Goal: Information Seeking & Learning: Check status

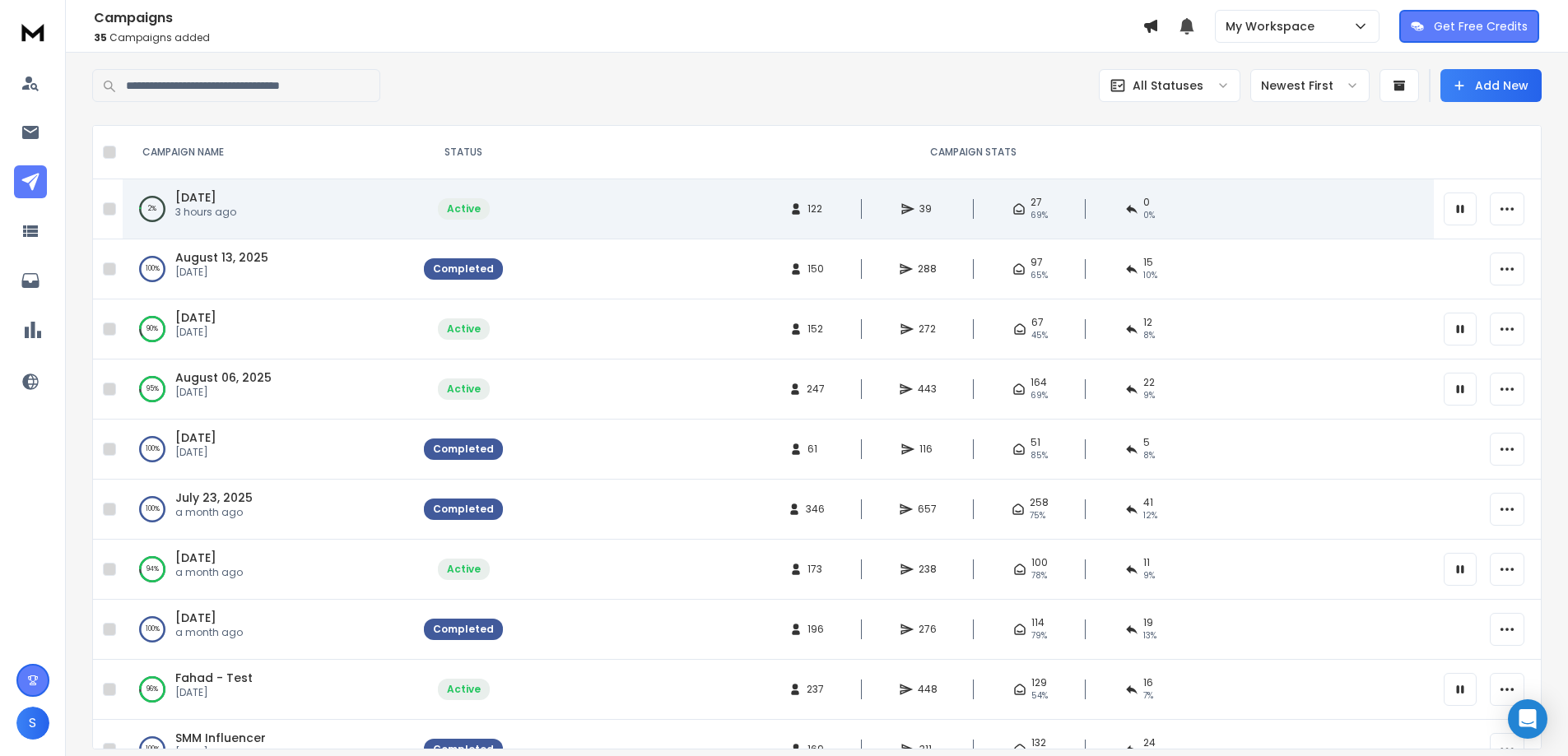
click at [523, 198] on div "122 39 27 69 % 0 0 %" at bounding box center [973, 208] width 902 height 27
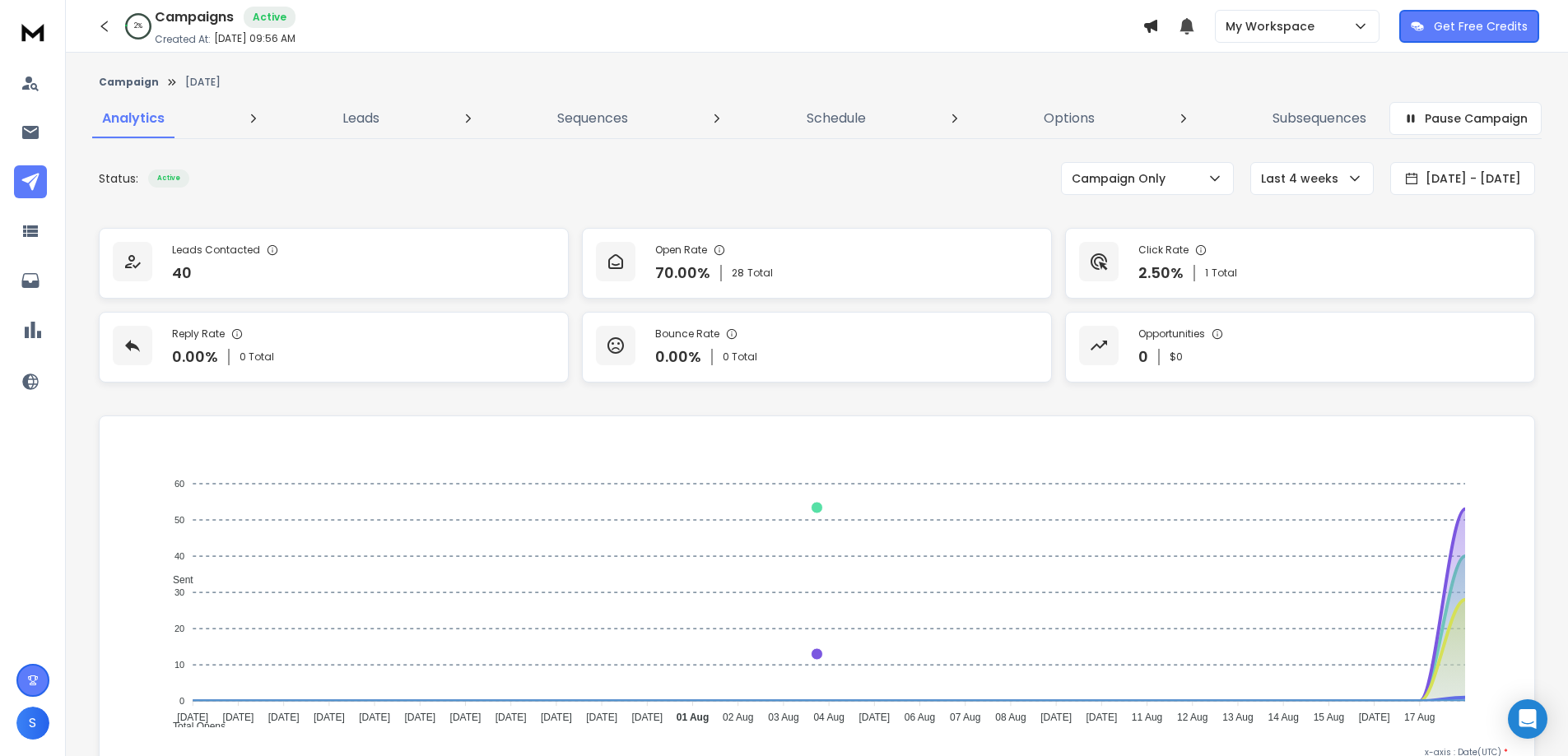
click at [858, 174] on div "Status: Active Pause Campaign Campaign Only Last 4 weeks 21 Jul 2025 - 18 Aug 2…" at bounding box center [817, 178] width 1436 height 33
click at [454, 164] on div "Status: Active Pause Campaign Campaign Only Last 4 weeks 21 Jul 2025 - 18 Aug 2…" at bounding box center [817, 178] width 1436 height 33
click at [369, 33] on div "2 % Campaigns Active Created At: Aug 18, 2025, 09:56 AM My Workspace Get Free C…" at bounding box center [784, 26] width 1568 height 53
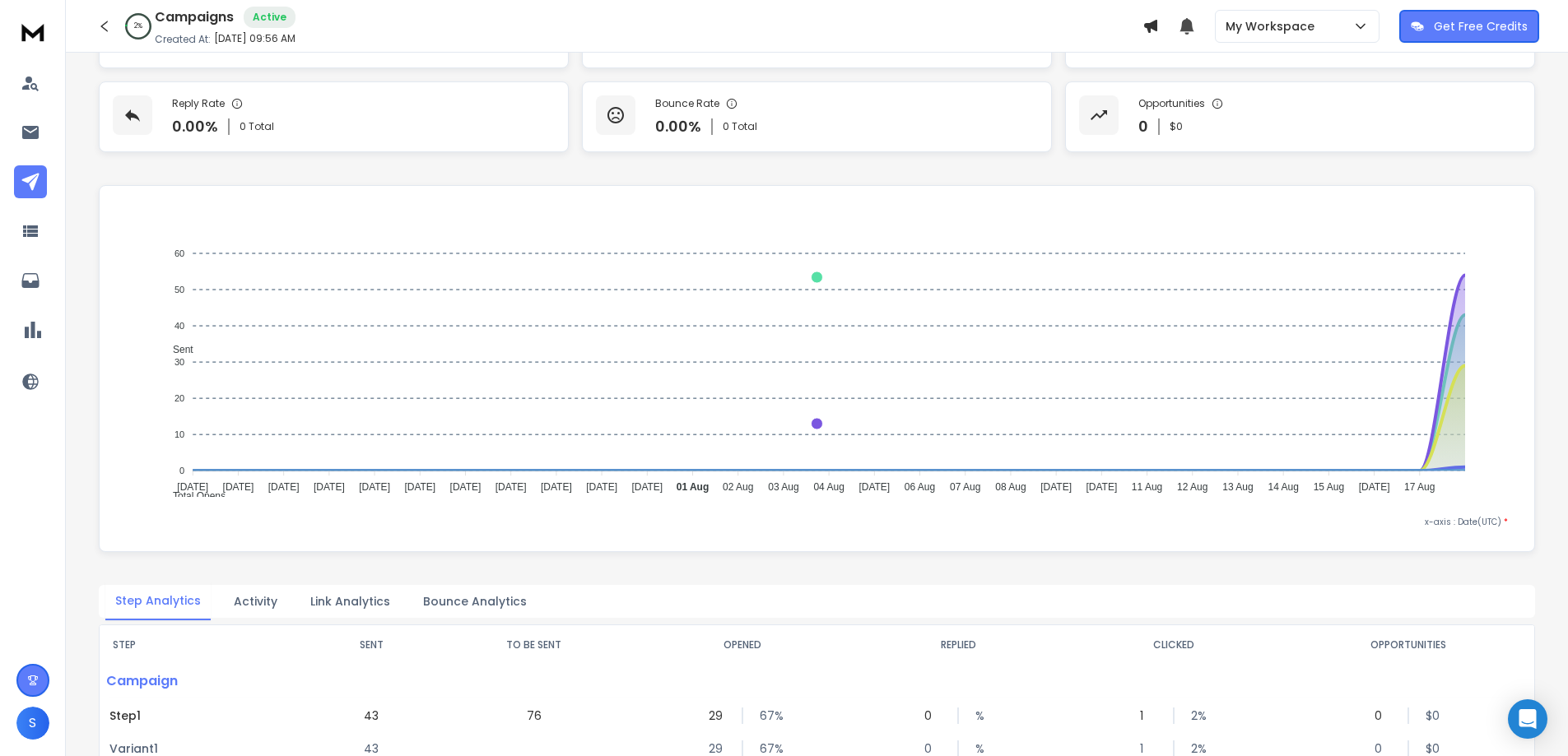
scroll to position [271, 0]
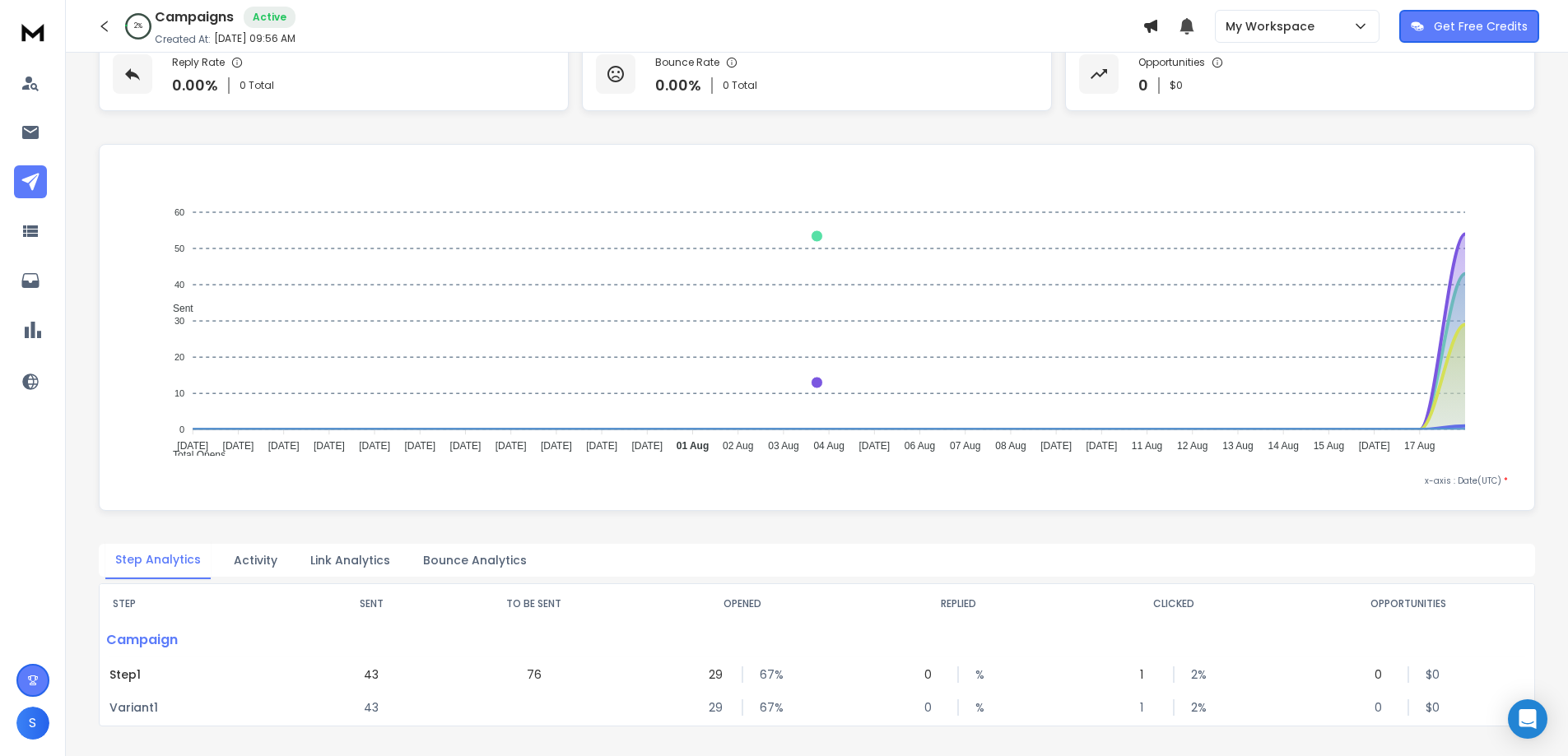
click at [235, 114] on div "Leads Contacted 43 Open Rate 67.44 % 29 Total Click Rate 2.33 % 1 Total Reply R…" at bounding box center [817, 344] width 1436 height 777
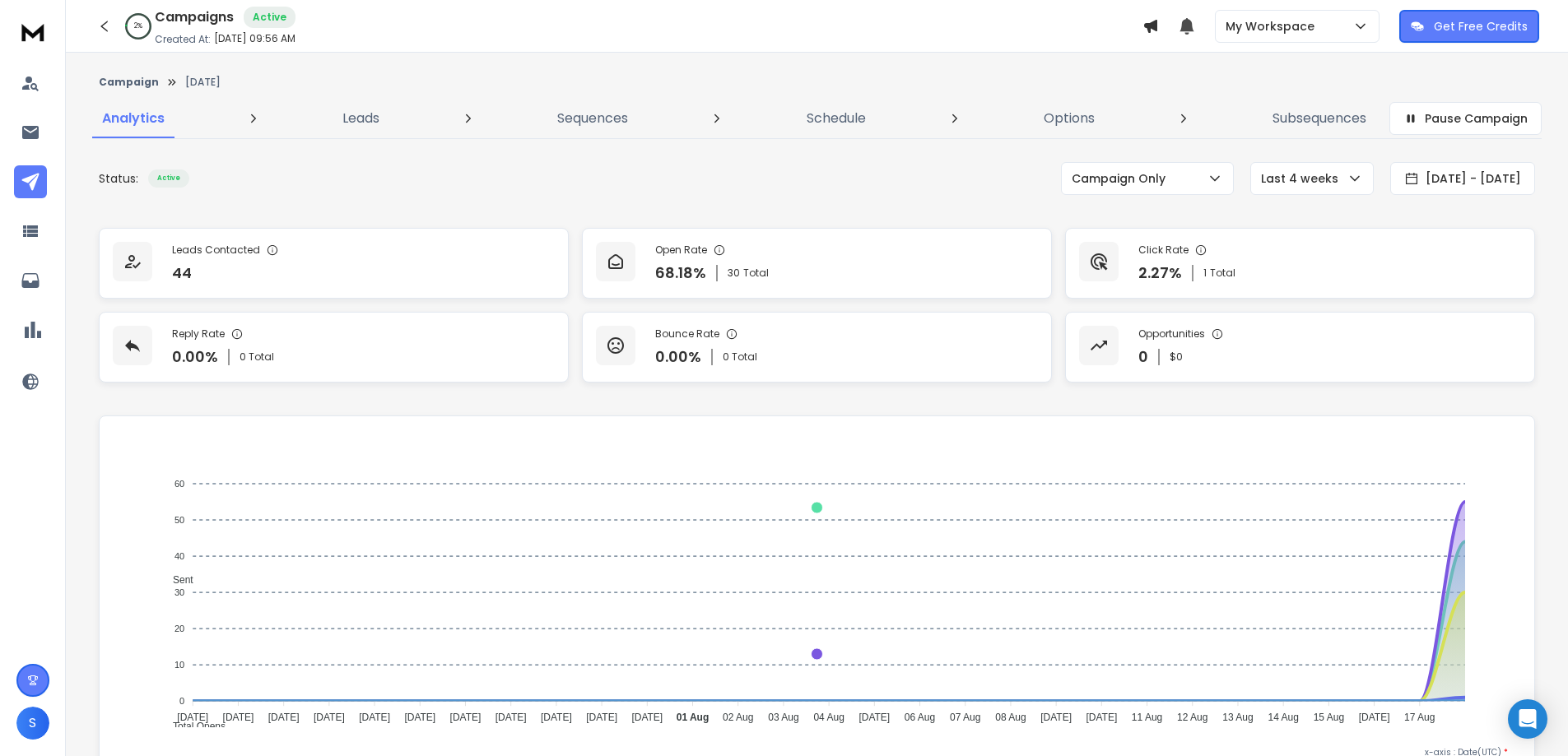
click at [761, 168] on div "Status: Active Pause Campaign Campaign Only Last 4 weeks 21 Jul 2025 - 18 Aug 2…" at bounding box center [817, 178] width 1436 height 33
click at [526, 54] on div "Campaign August 18, 2025 Analytics Leads Sequences Schedule Options Subsequence…" at bounding box center [816, 540] width 1502 height 976
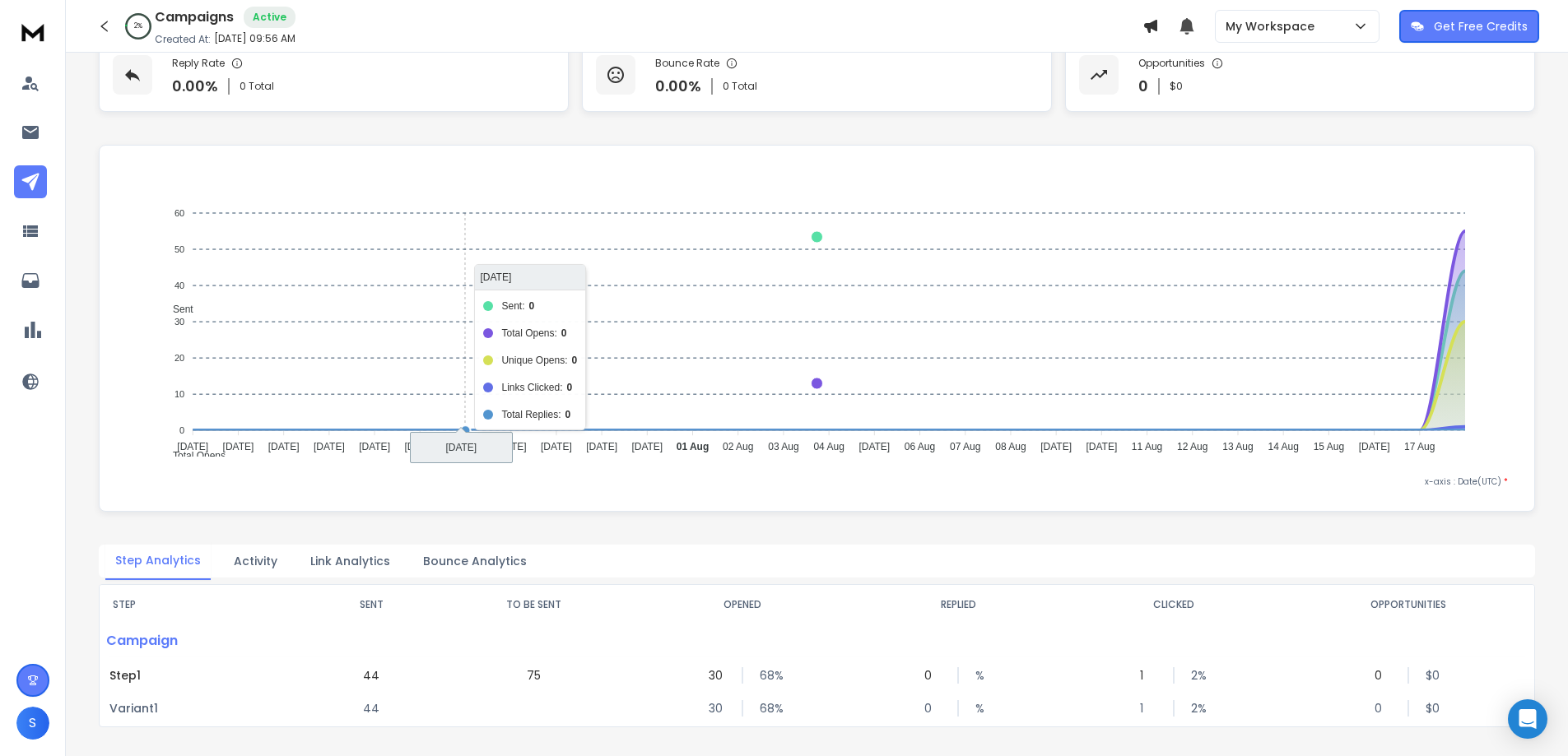
scroll to position [271, 0]
click at [350, 552] on button "Link Analytics" at bounding box center [350, 561] width 100 height 36
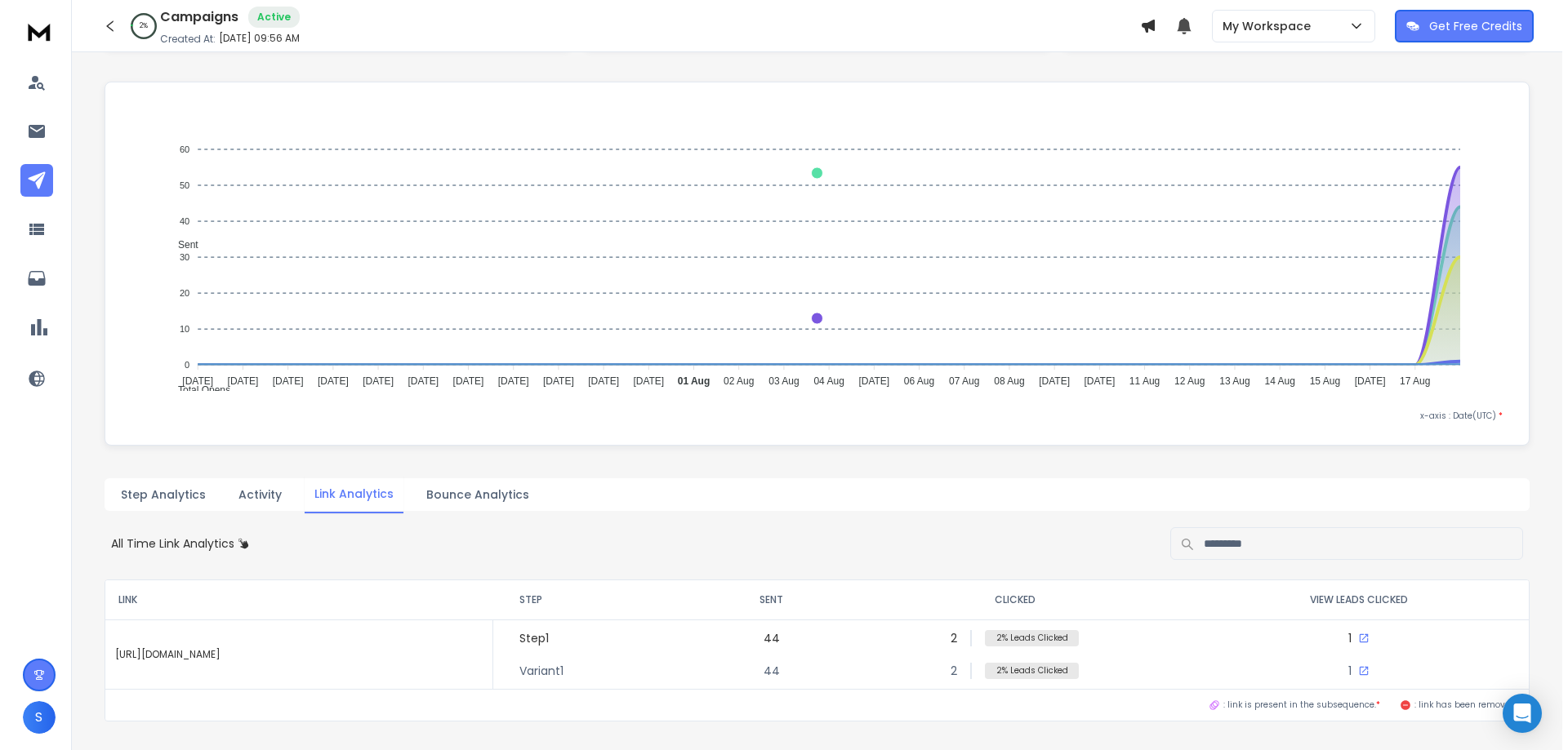
scroll to position [331, 0]
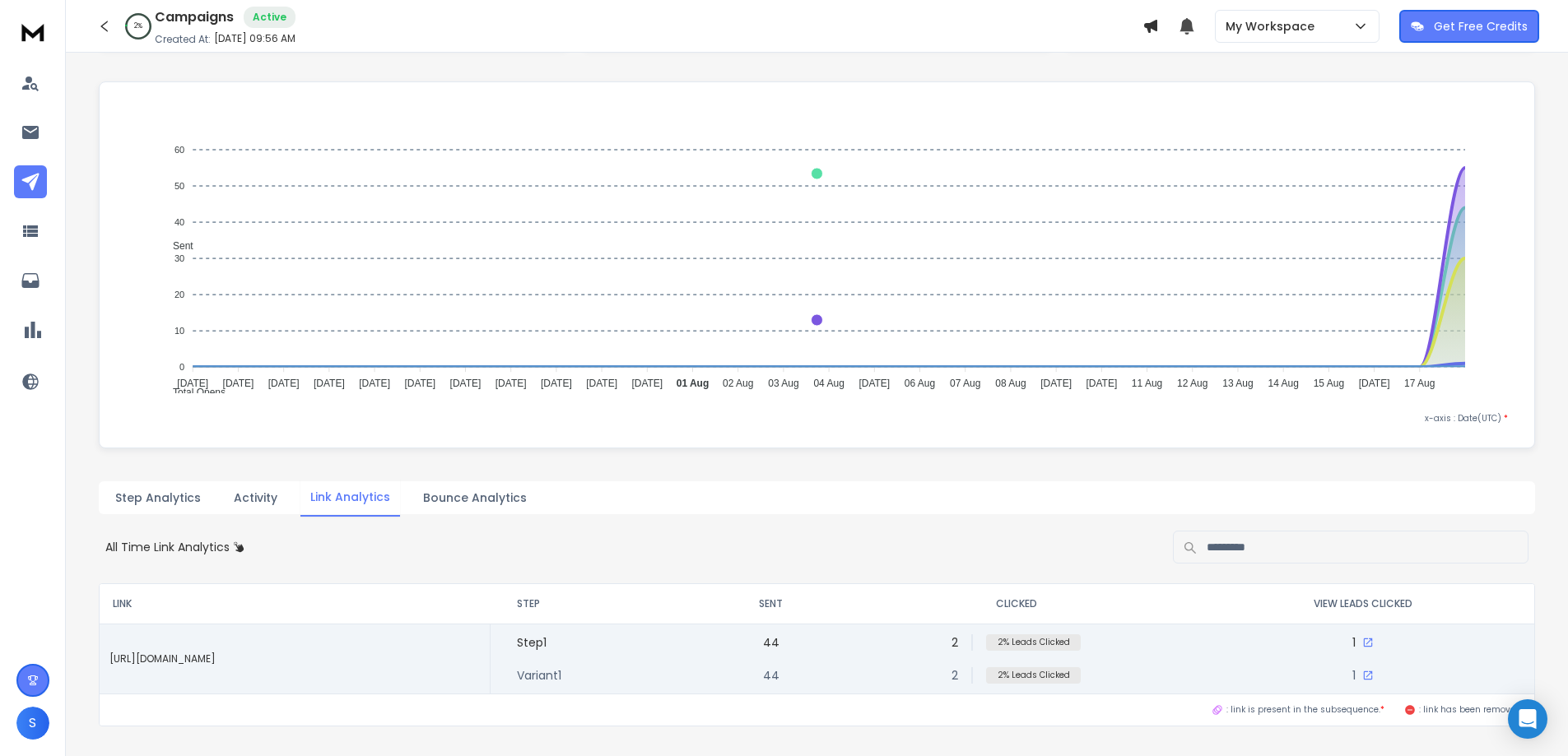
click at [1366, 639] on icon at bounding box center [1368, 642] width 9 height 9
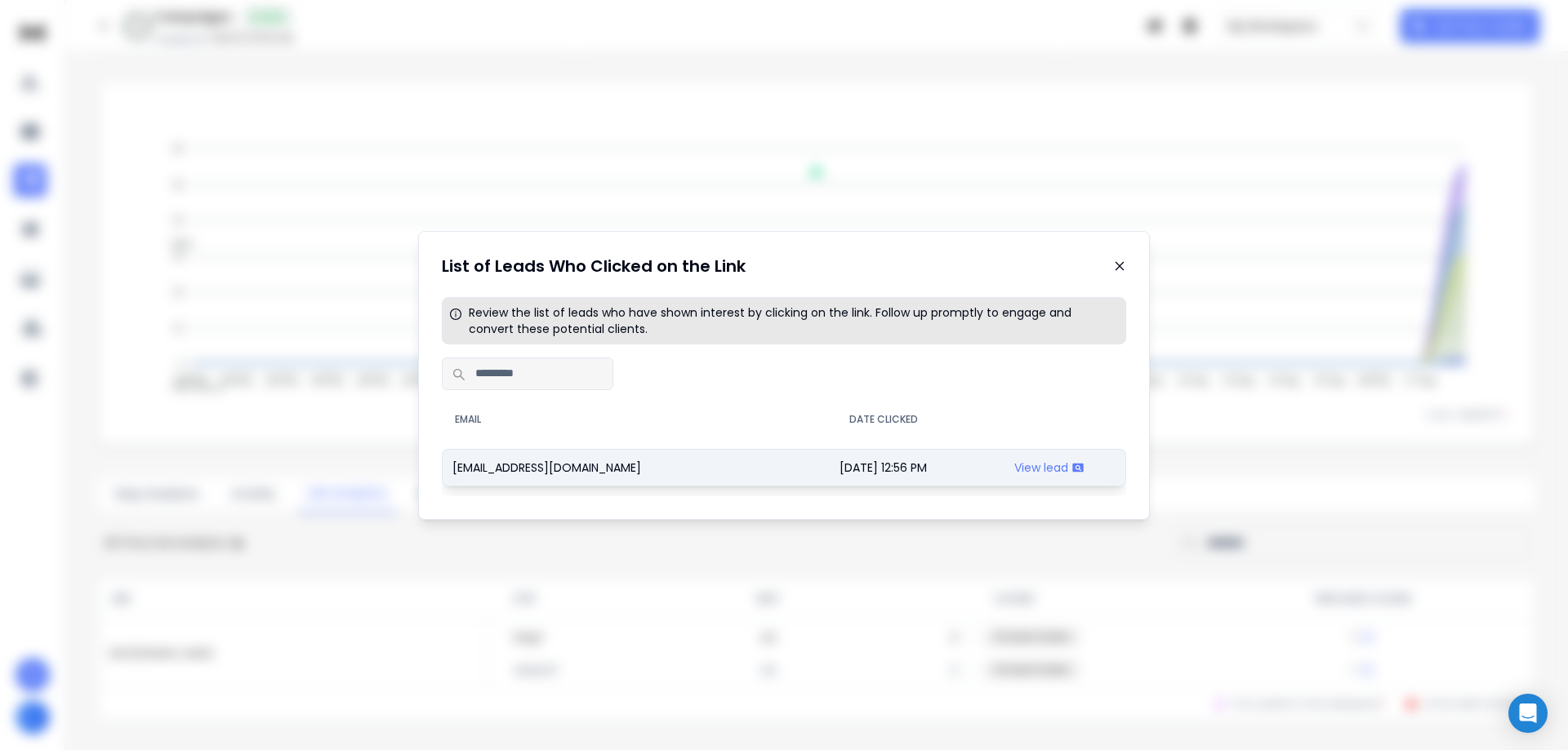
click at [1047, 471] on div "View lead" at bounding box center [1049, 467] width 132 height 16
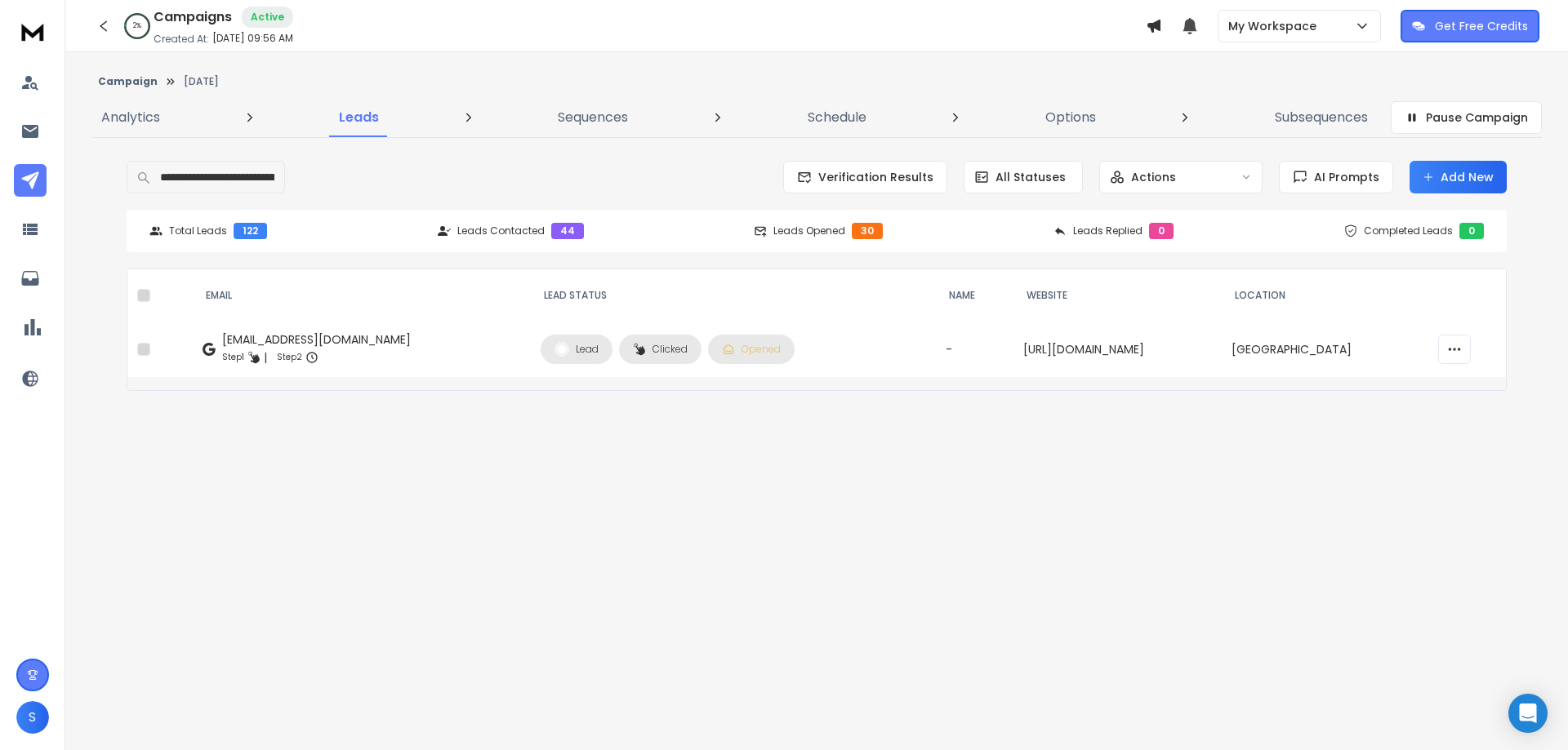
click at [692, 358] on div "Clicked" at bounding box center [660, 349] width 83 height 29
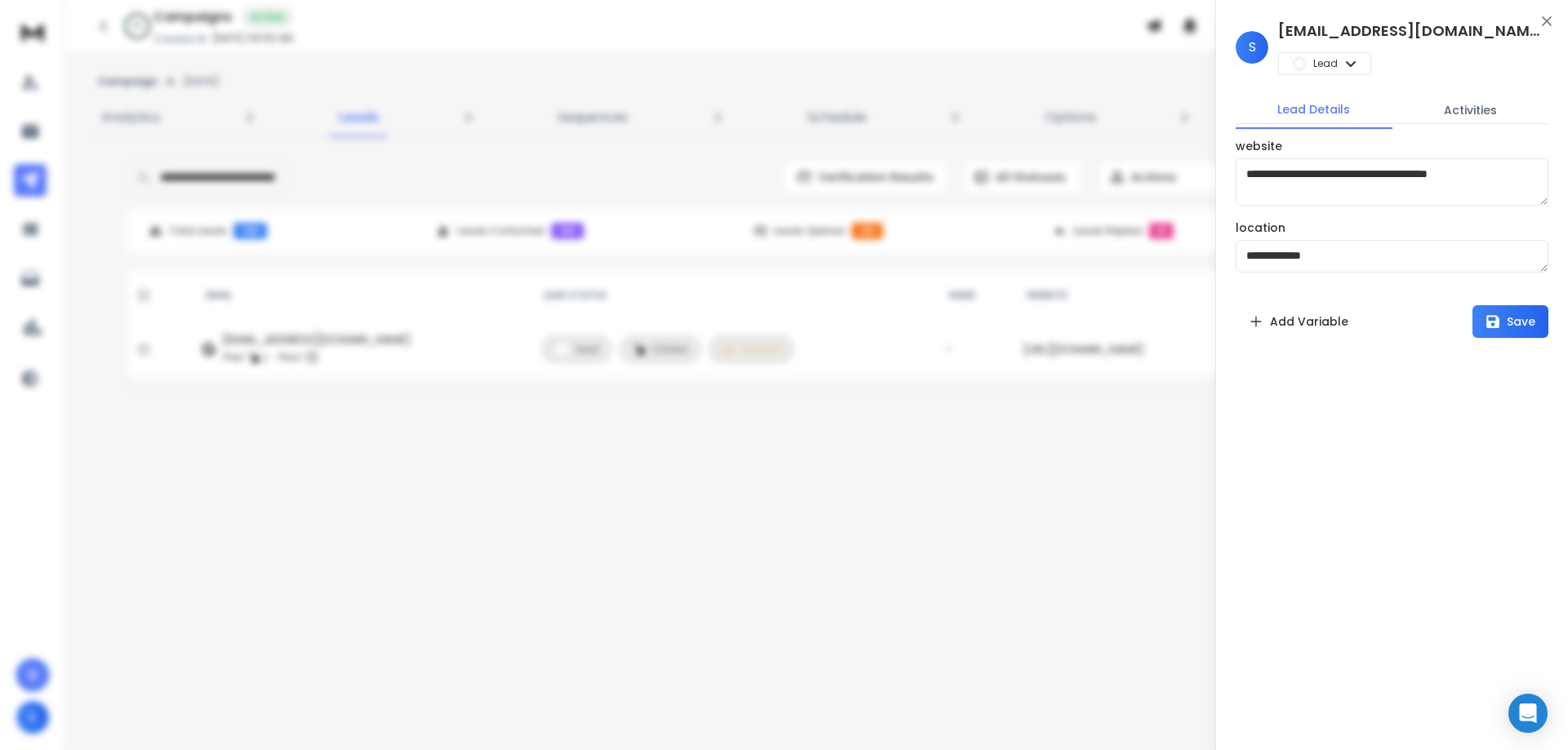
click at [1462, 103] on button "Activities" at bounding box center [1471, 110] width 157 height 36
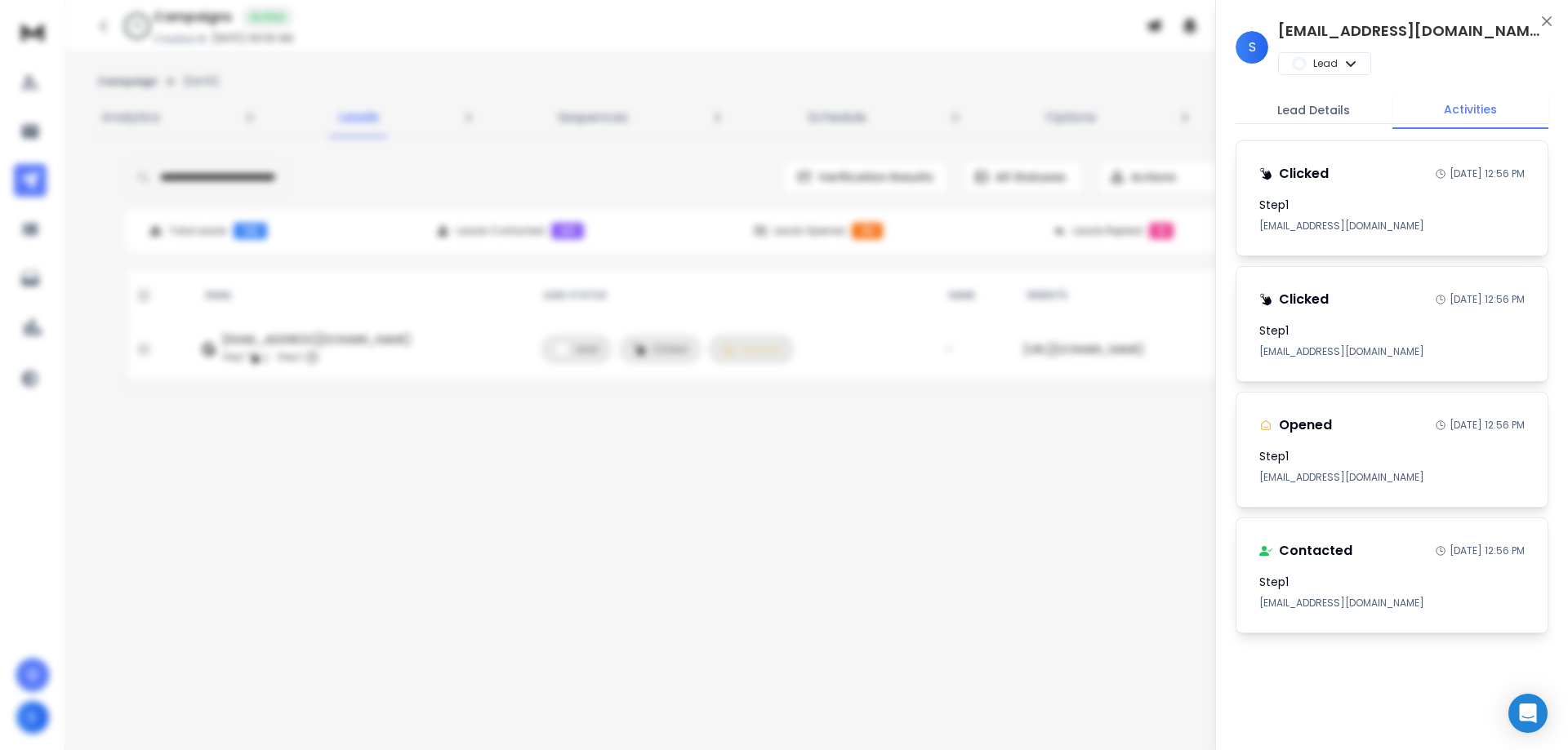
drag, startPoint x: 527, startPoint y: 488, endPoint x: 308, endPoint y: 455, distance: 221.5
click at [525, 486] on div at bounding box center [784, 375] width 1568 height 750
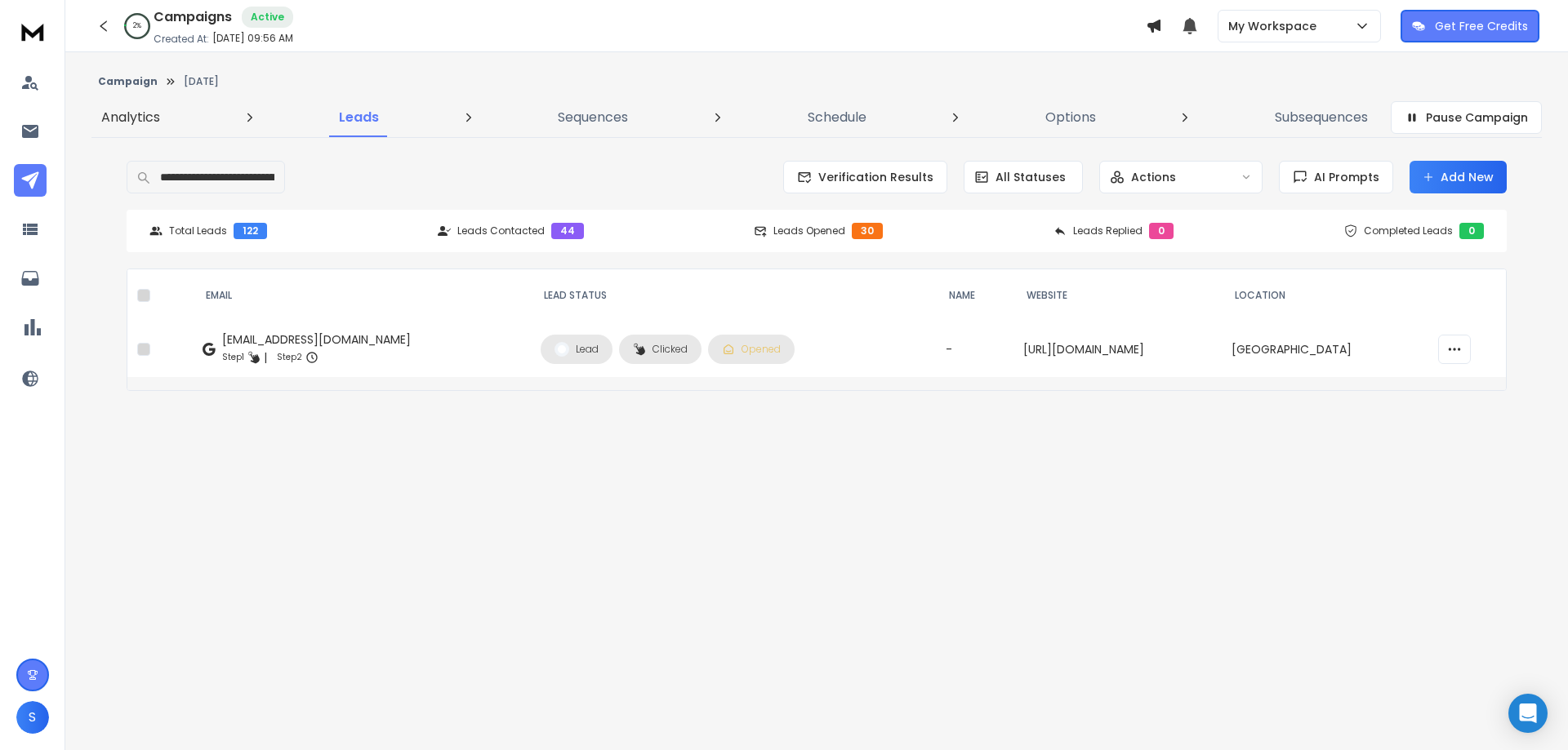
click at [170, 114] on link "Analytics" at bounding box center [131, 118] width 79 height 39
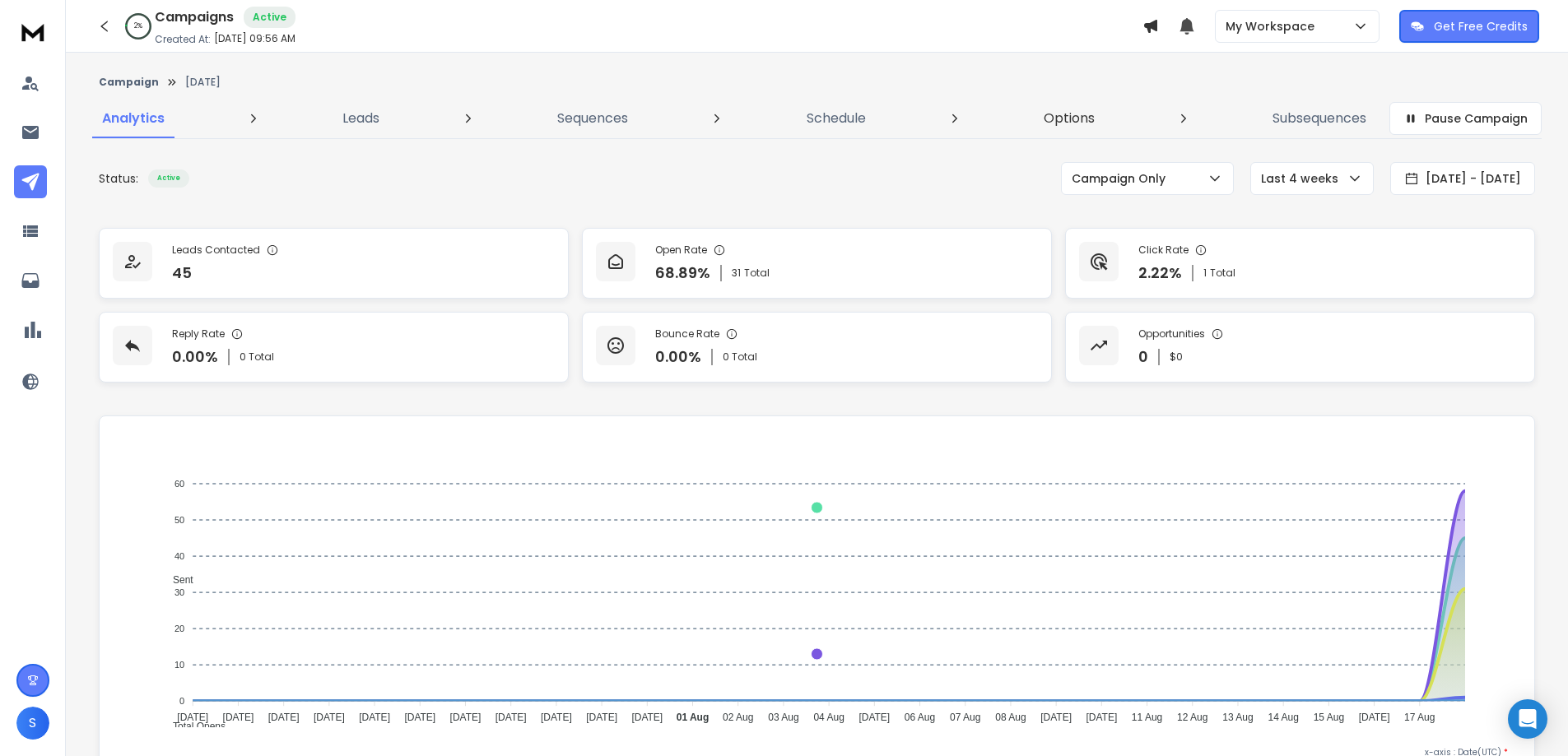
click at [1077, 113] on p "Options" at bounding box center [1069, 118] width 51 height 20
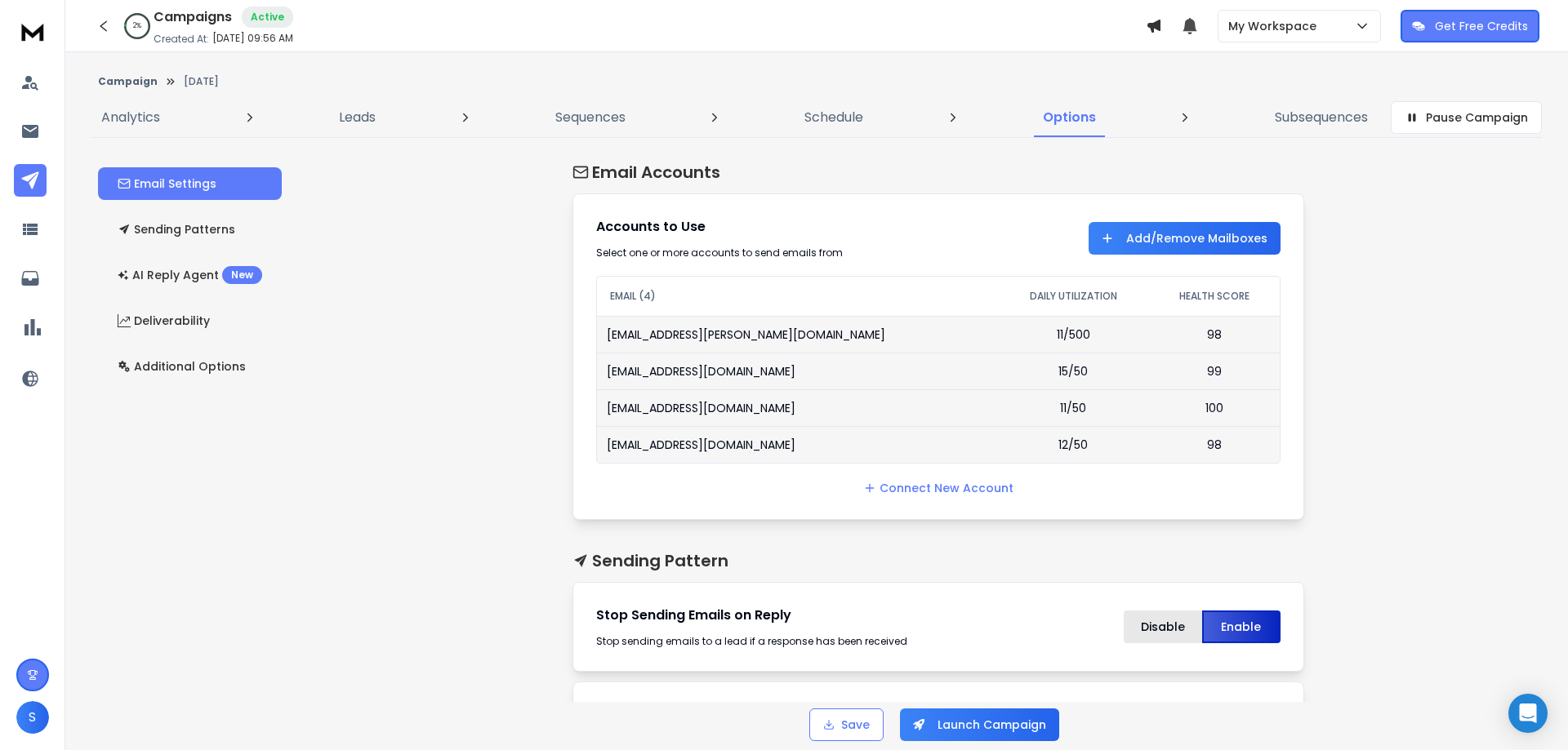
click at [495, 489] on div "Email Accounts Accounts to Use Select one or more accounts to send emails from …" at bounding box center [948, 431] width 1280 height 542
click at [32, 276] on icon at bounding box center [30, 278] width 20 height 20
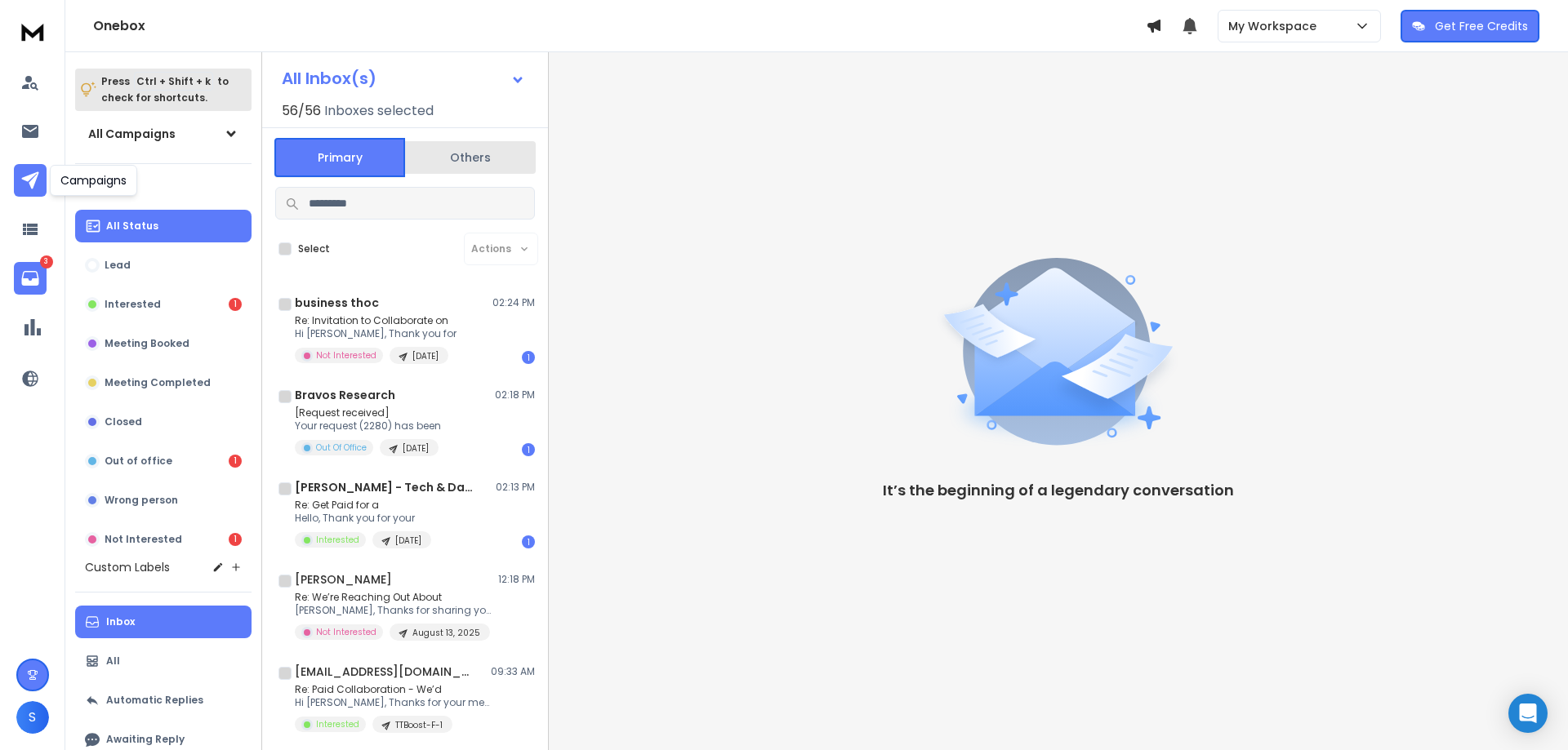
click at [27, 191] on link at bounding box center [30, 180] width 32 height 32
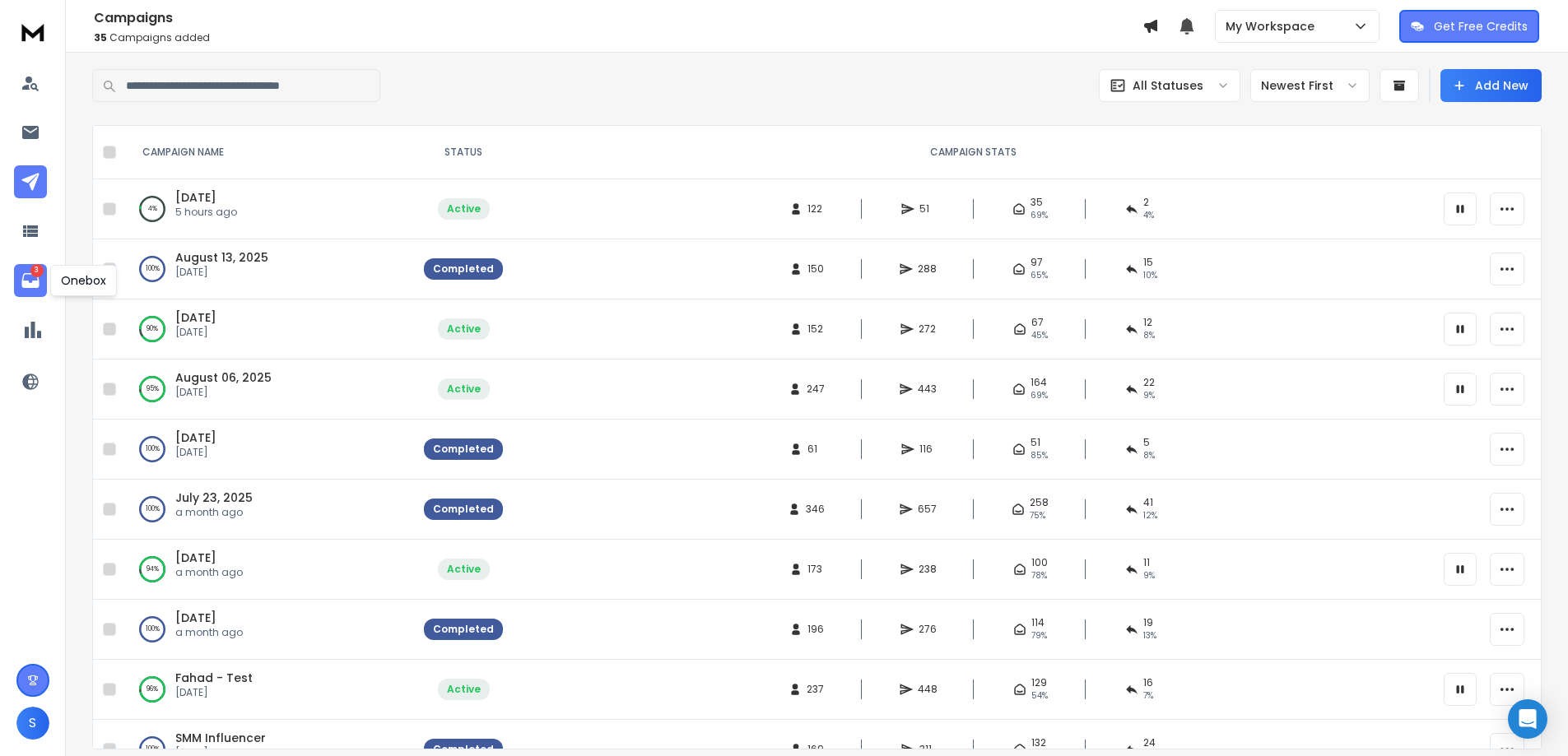
click at [43, 278] on link "3" at bounding box center [30, 281] width 33 height 33
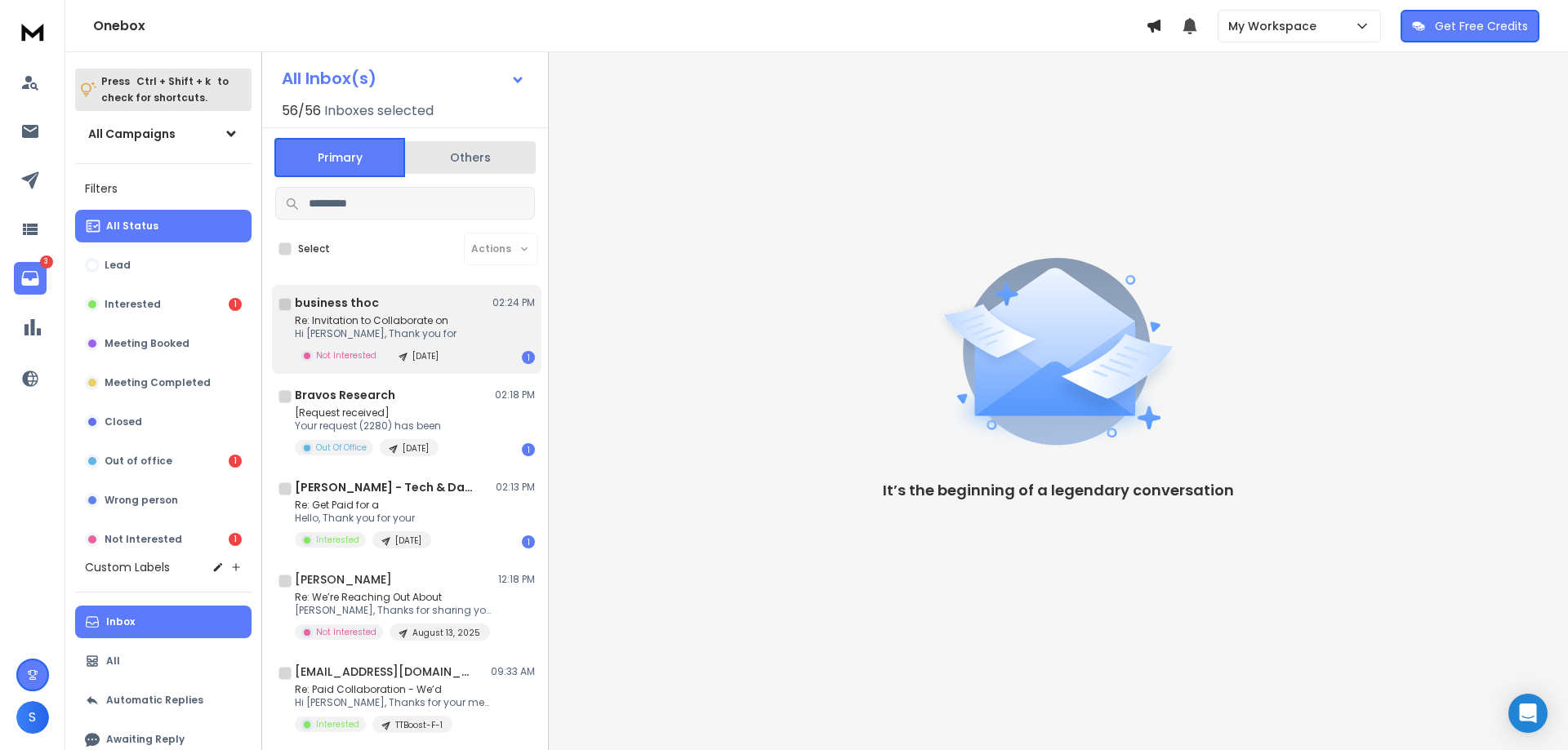
click at [378, 294] on div "business thoc 02:24 PM Re: Invitation to Collaborate on Hi [PERSON_NAME], Thank…" at bounding box center [406, 330] width 269 height 89
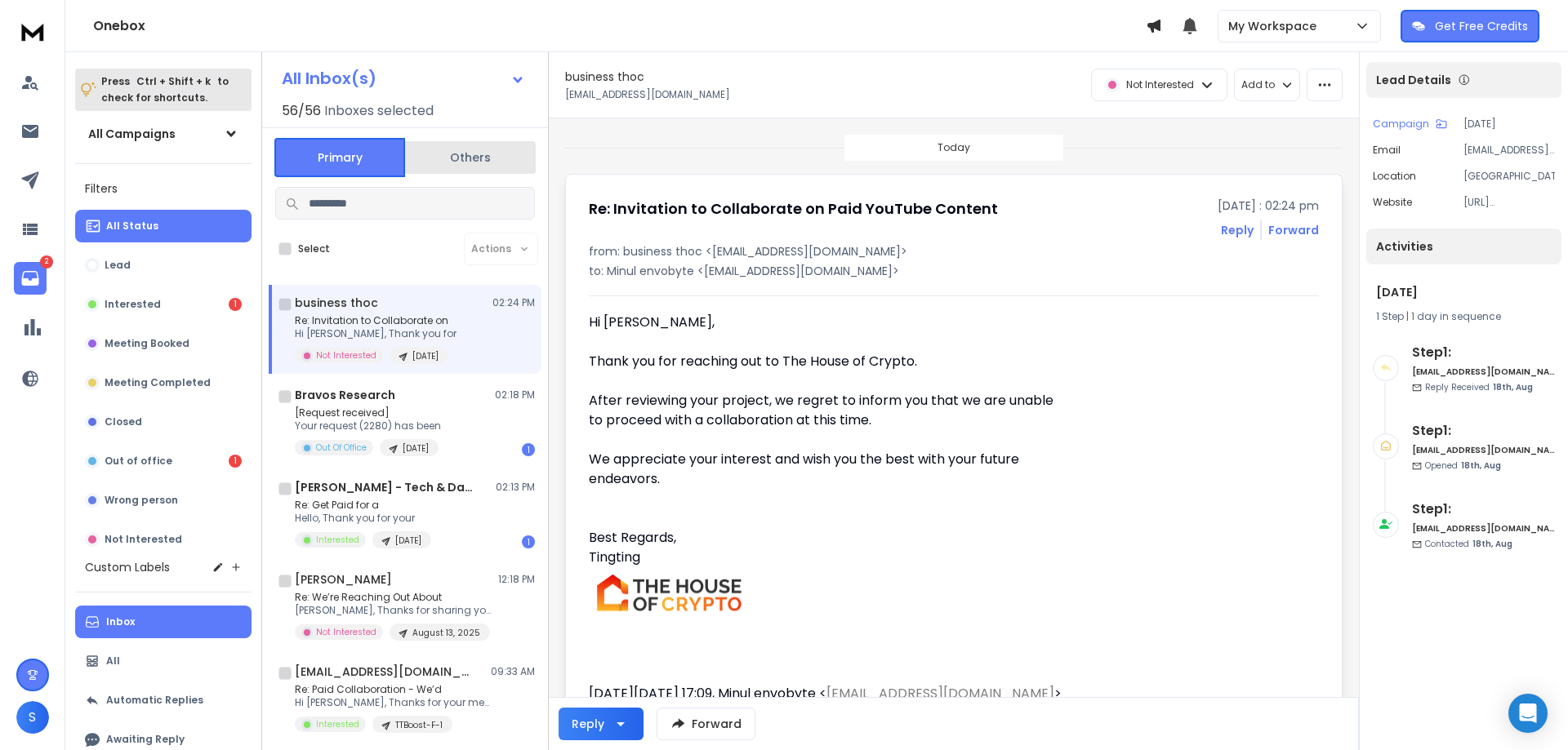
click at [739, 313] on div "Hi [PERSON_NAME]," at bounding box center [827, 322] width 477 height 20
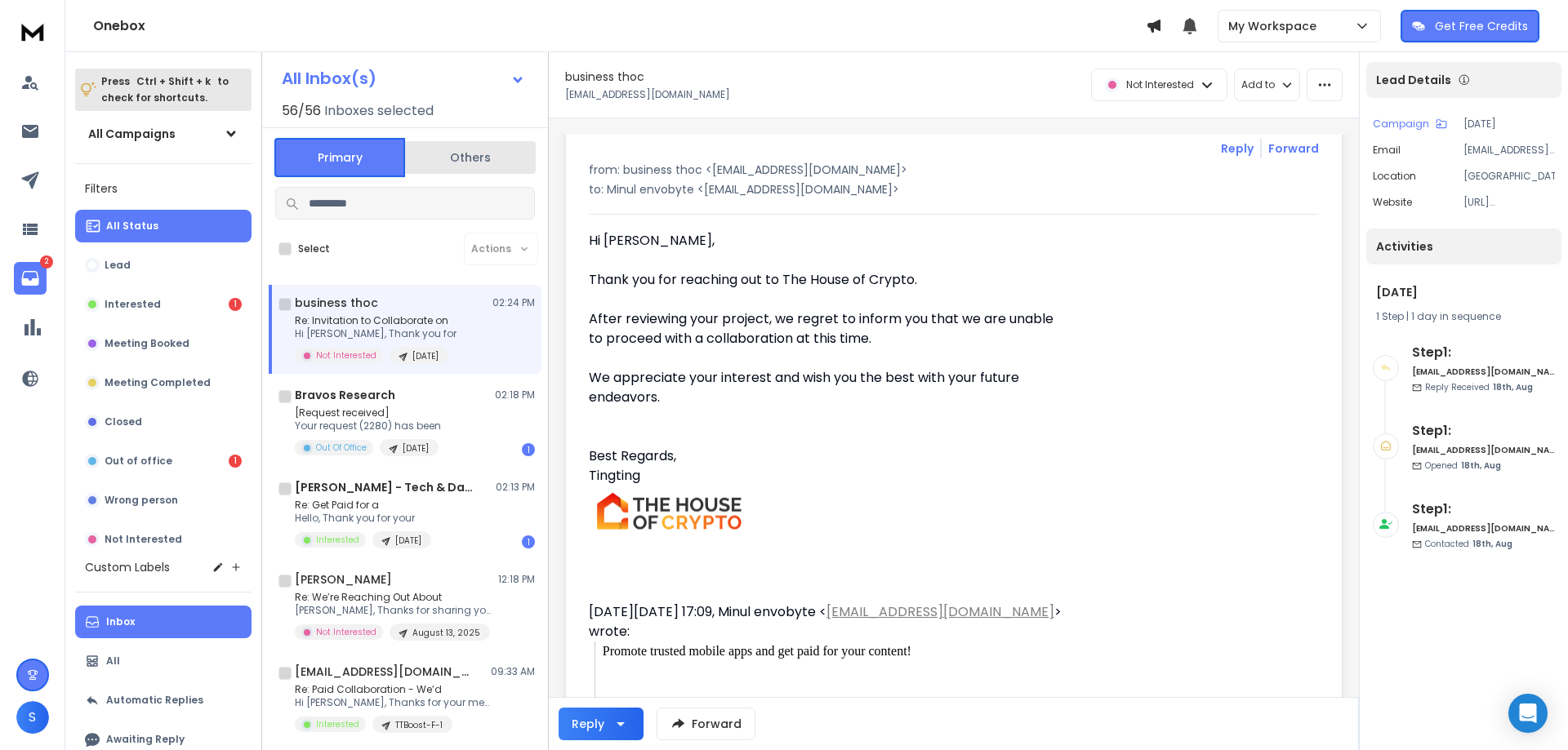
click at [1520, 199] on p "[URL][DOMAIN_NAME]" at bounding box center [1509, 202] width 91 height 13
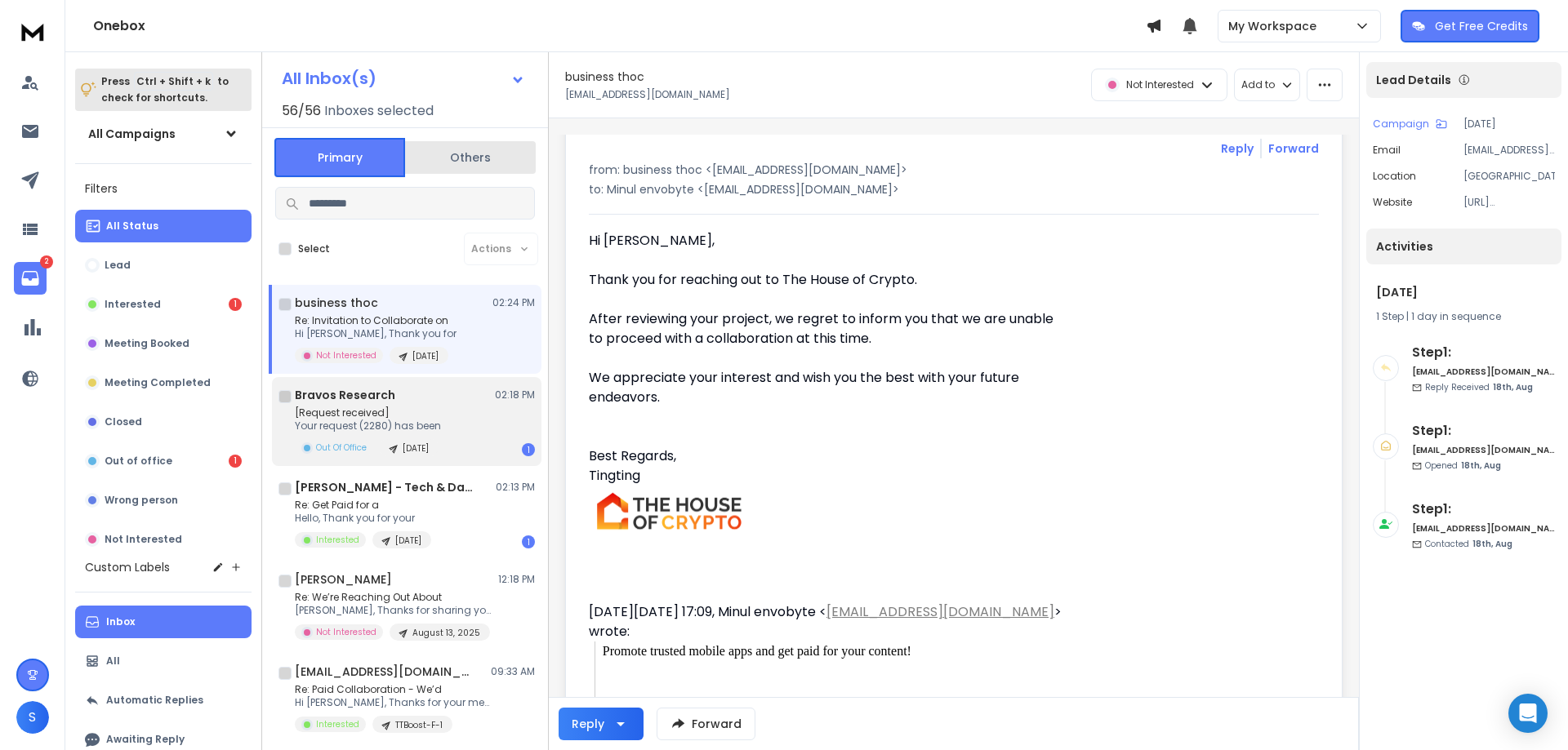
click at [426, 436] on div "[Request received] Your request (2280) has been Out Of Office [DATE]" at bounding box center [367, 431] width 146 height 50
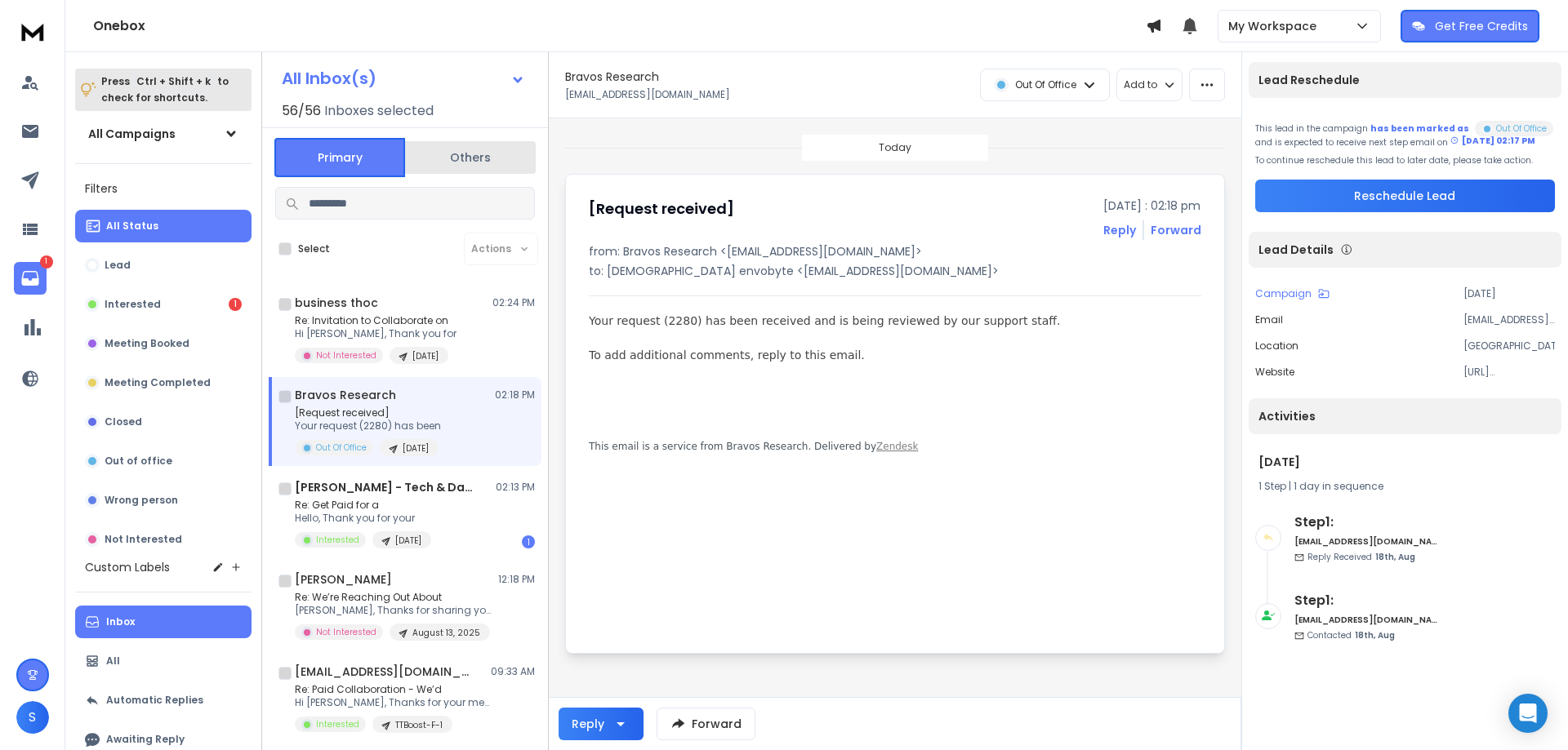
scroll to position [44, 0]
click at [877, 447] on link "Zendesk" at bounding box center [897, 446] width 42 height 11
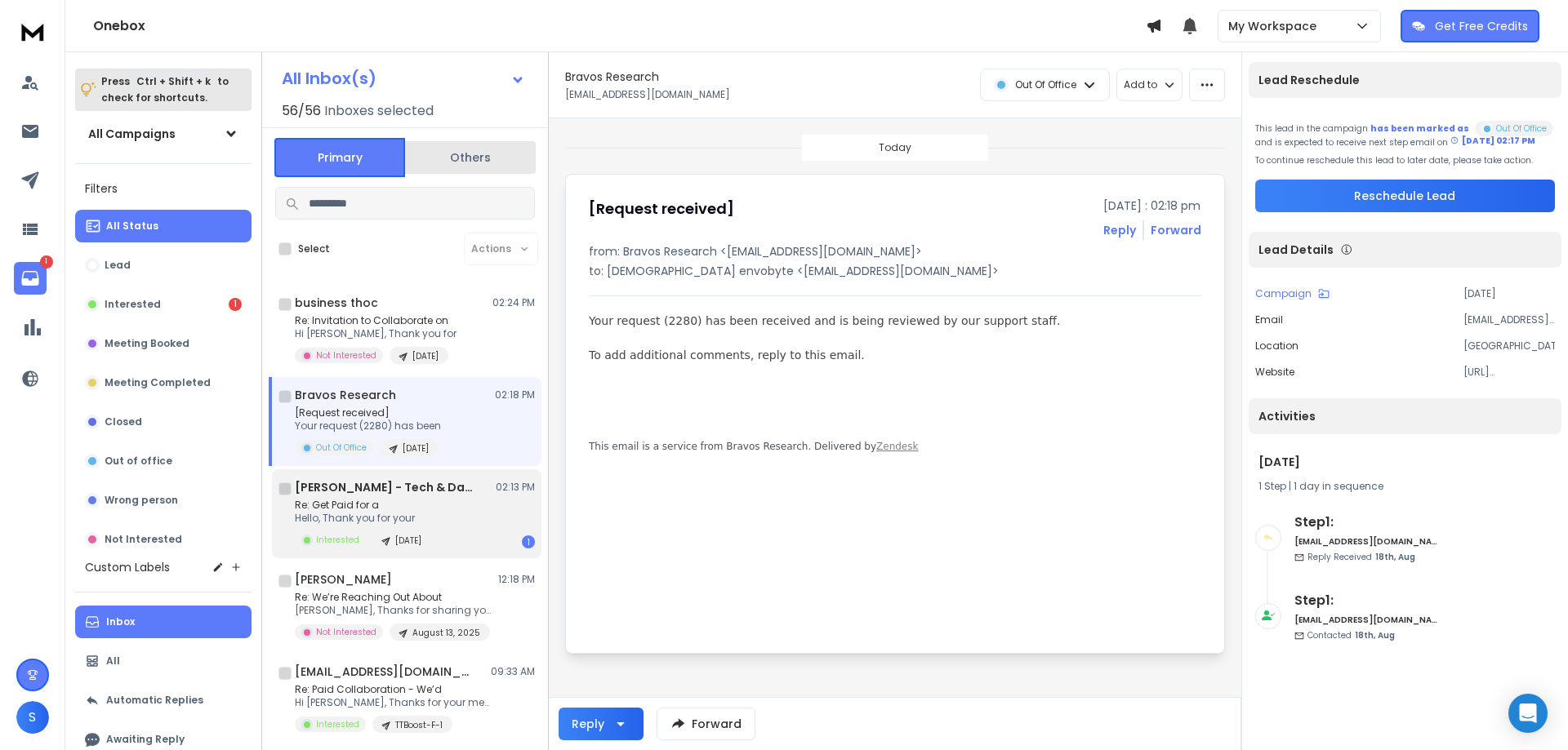
click at [367, 501] on p "Re: Get Paid for a" at bounding box center [363, 505] width 137 height 13
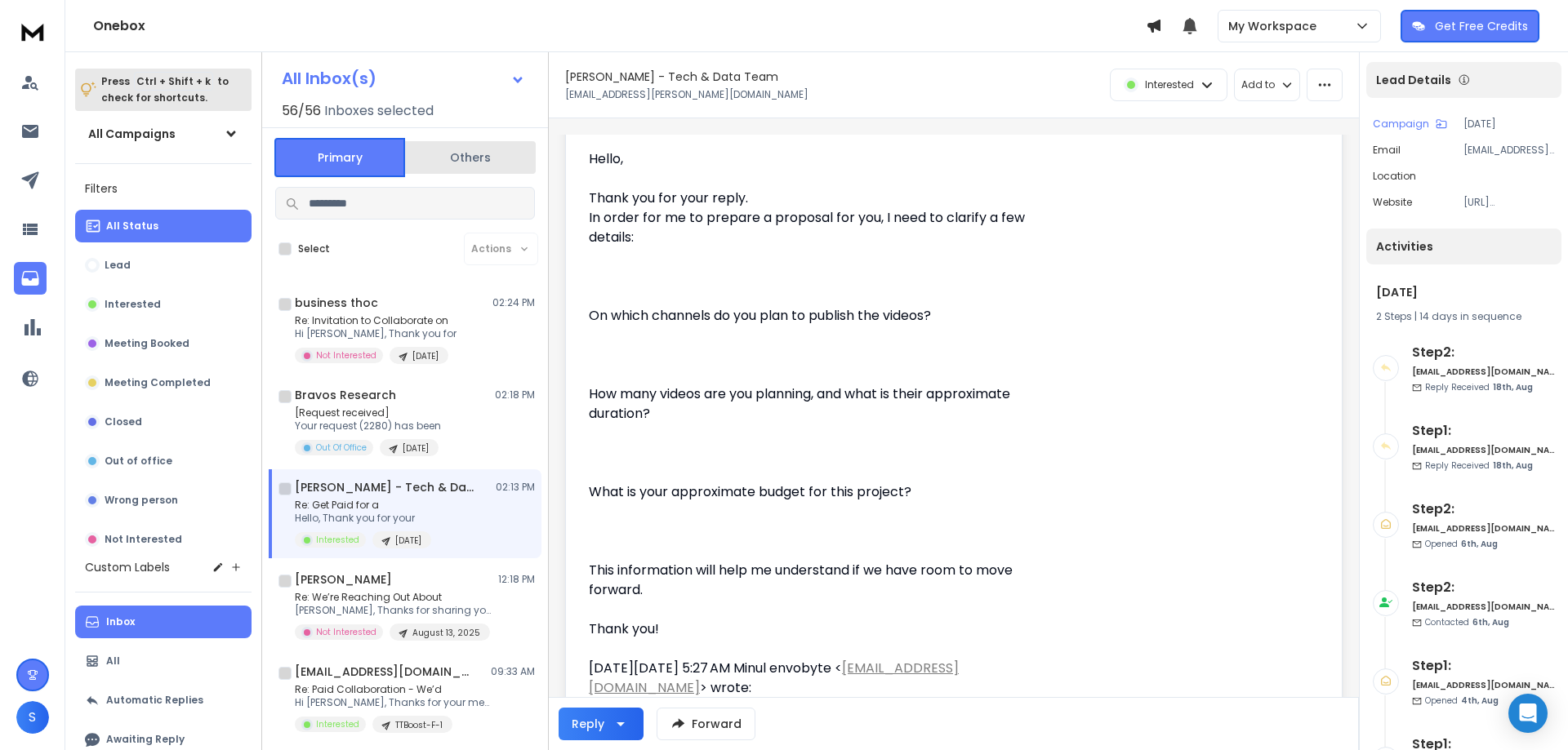
scroll to position [245, 0]
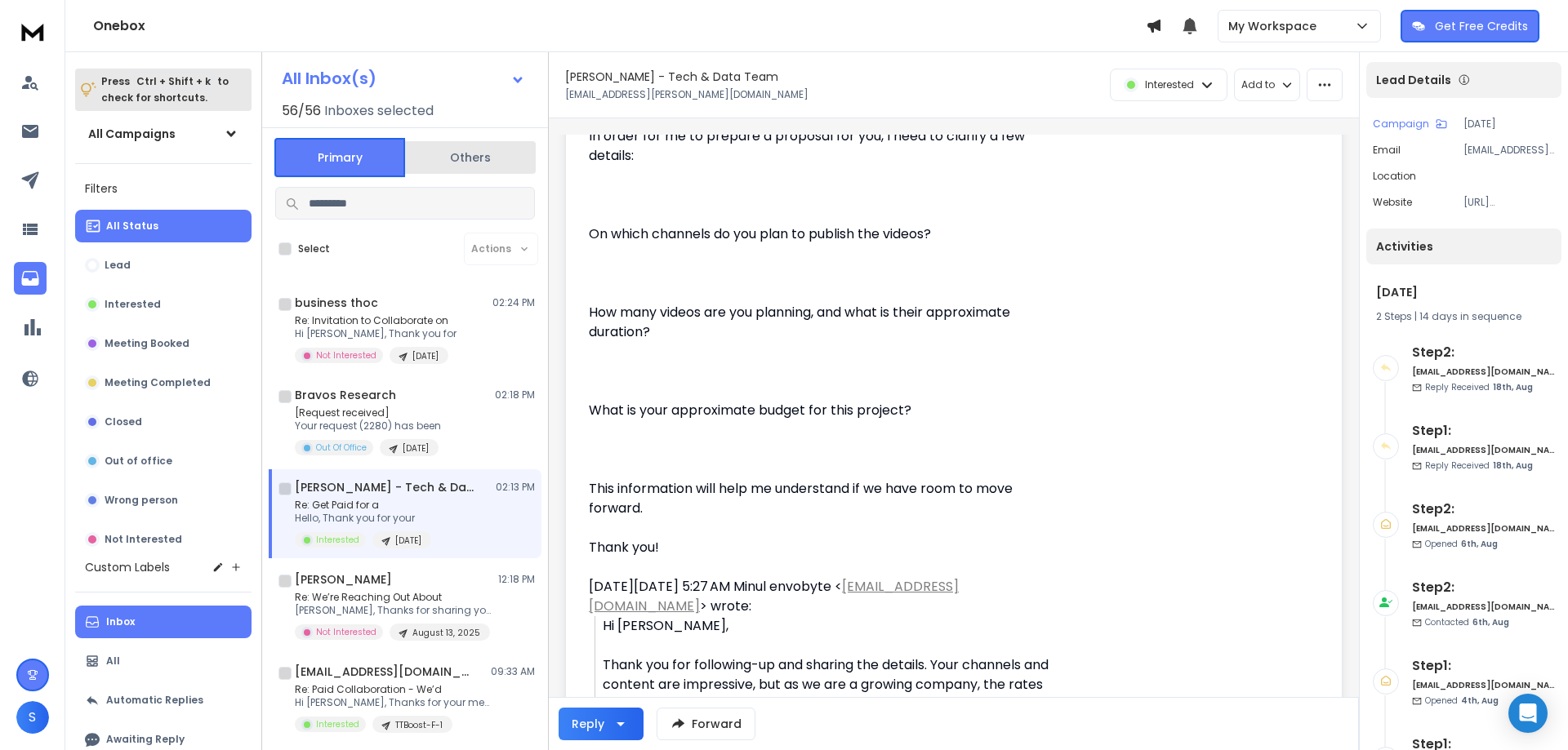
click at [1505, 195] on div "Campaign [DATE] Email [EMAIL_ADDRESS][PERSON_NAME][DOMAIN_NAME] location websit…" at bounding box center [1464, 163] width 195 height 131
click at [1487, 198] on div "Campaign [DATE] Email [EMAIL_ADDRESS][PERSON_NAME][DOMAIN_NAME] location websit…" at bounding box center [1464, 163] width 195 height 131
click at [1492, 203] on p "[URL][DOMAIN_NAME][PERSON_NAME]" at bounding box center [1509, 202] width 91 height 13
